Goal: Navigation & Orientation: Find specific page/section

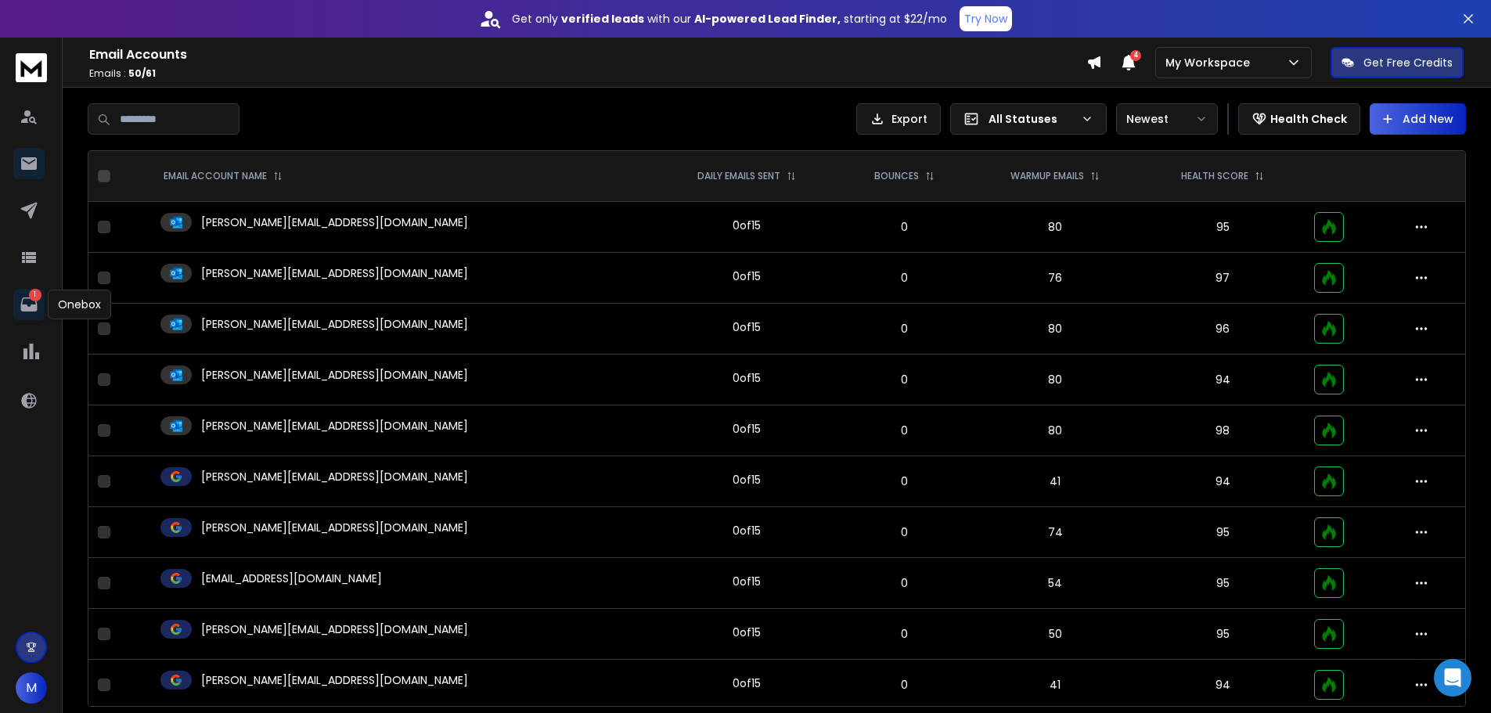
click at [31, 297] on p "1" at bounding box center [35, 295] width 13 height 13
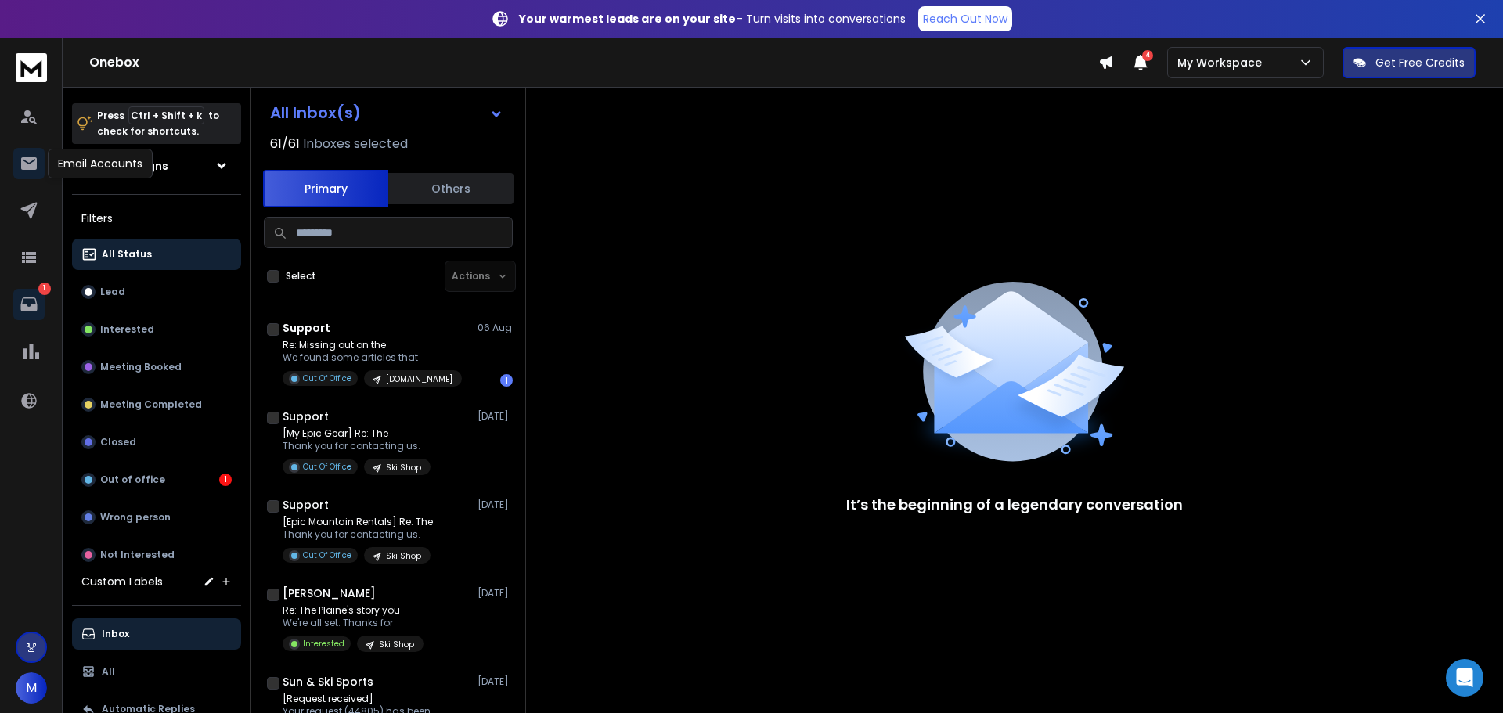
click at [31, 163] on icon at bounding box center [29, 163] width 16 height 13
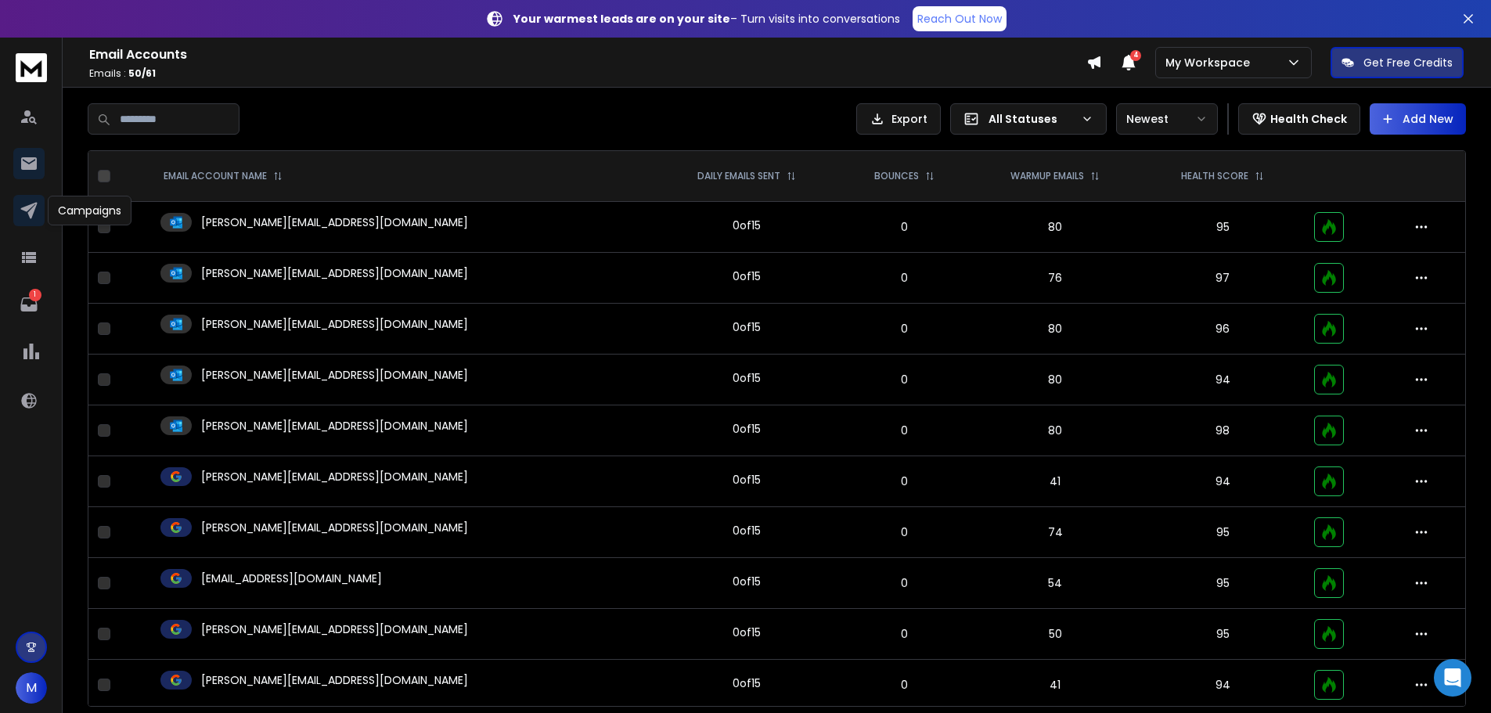
click at [25, 207] on icon at bounding box center [28, 210] width 16 height 16
